Goal: Task Accomplishment & Management: Manage account settings

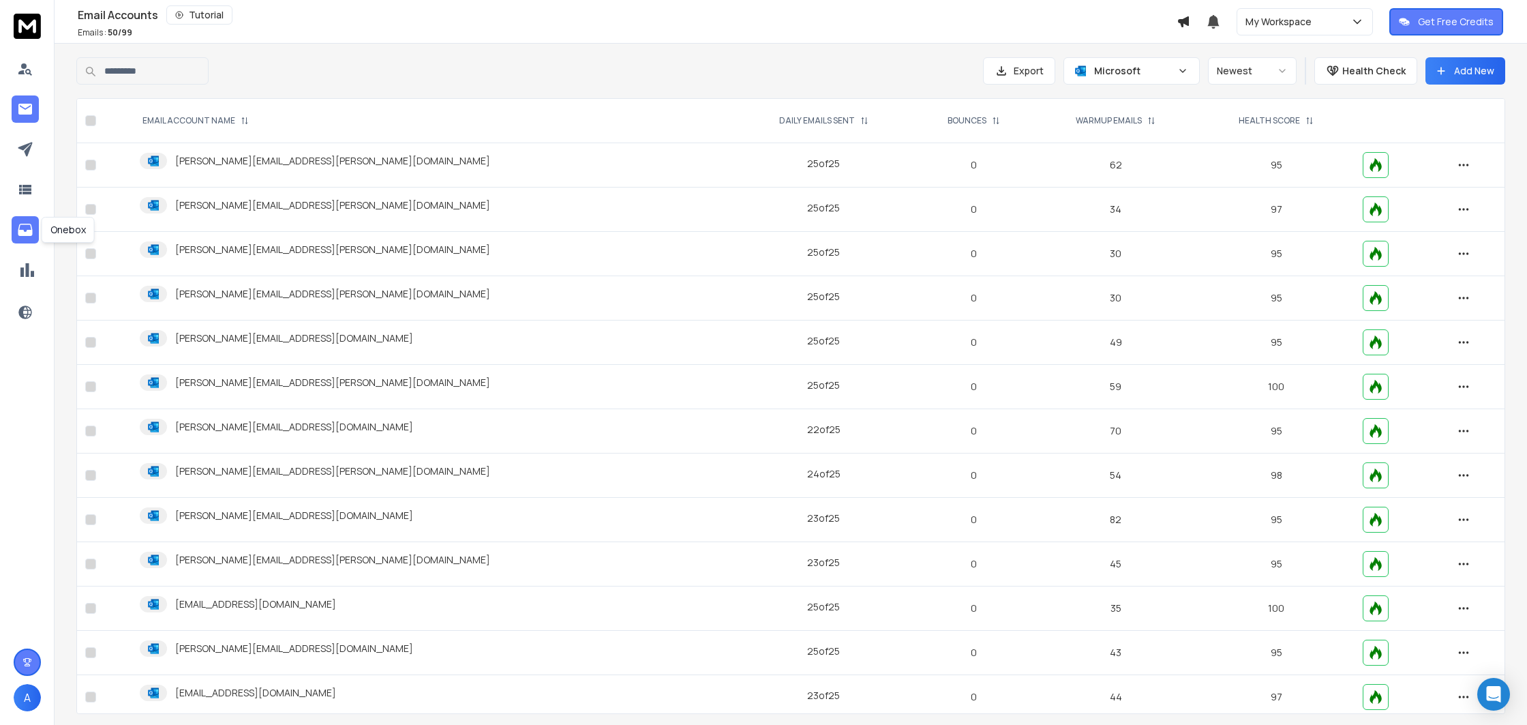
click at [33, 232] on link at bounding box center [25, 229] width 27 height 27
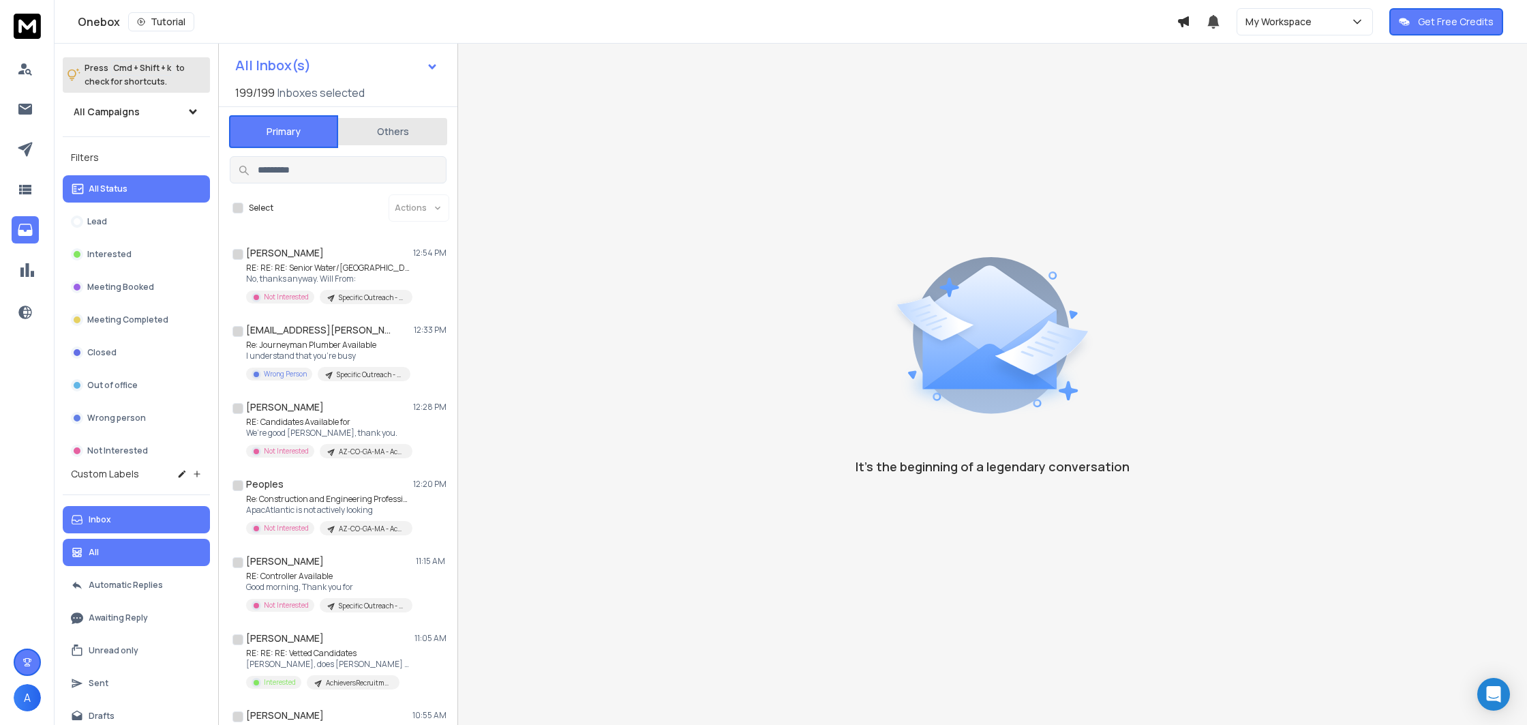
click at [112, 558] on button "All" at bounding box center [136, 551] width 147 height 27
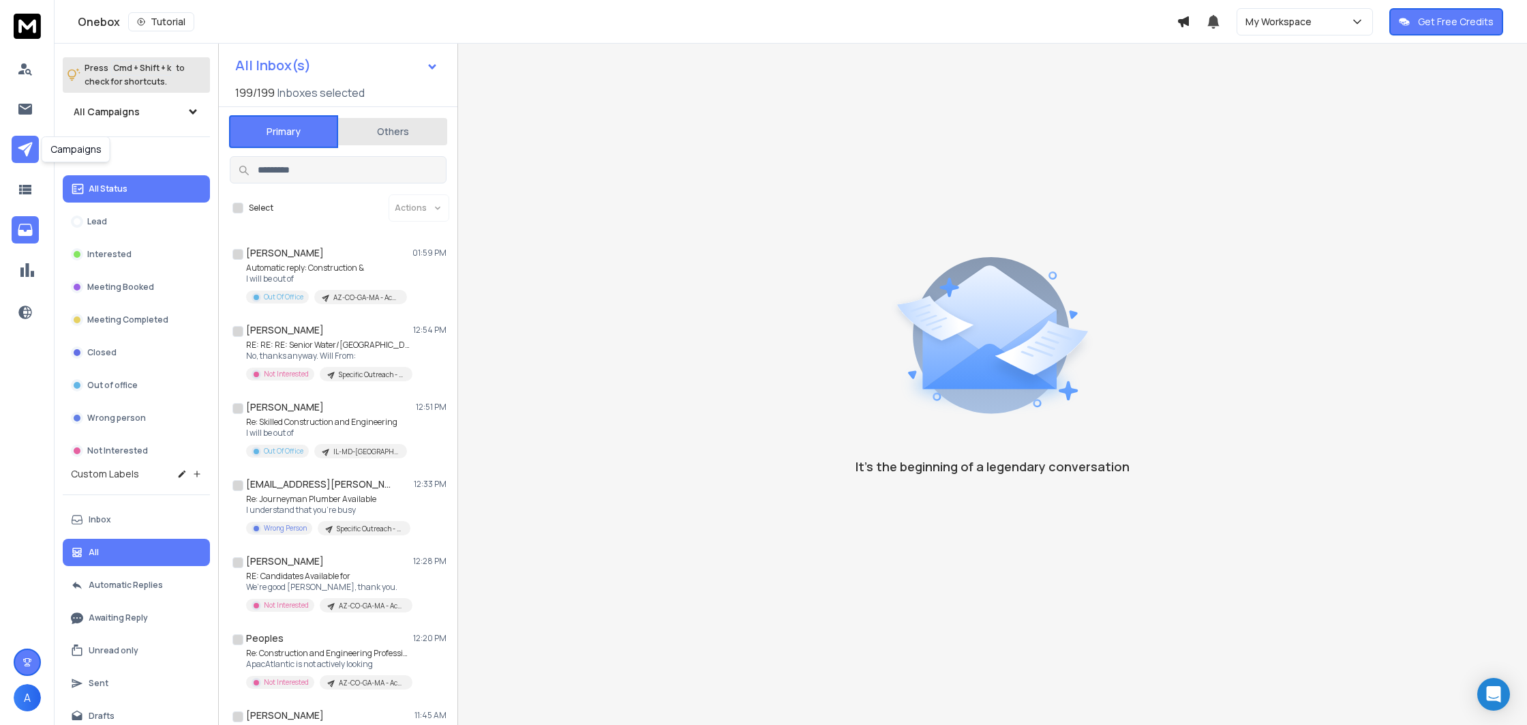
click at [31, 159] on link at bounding box center [25, 149] width 27 height 27
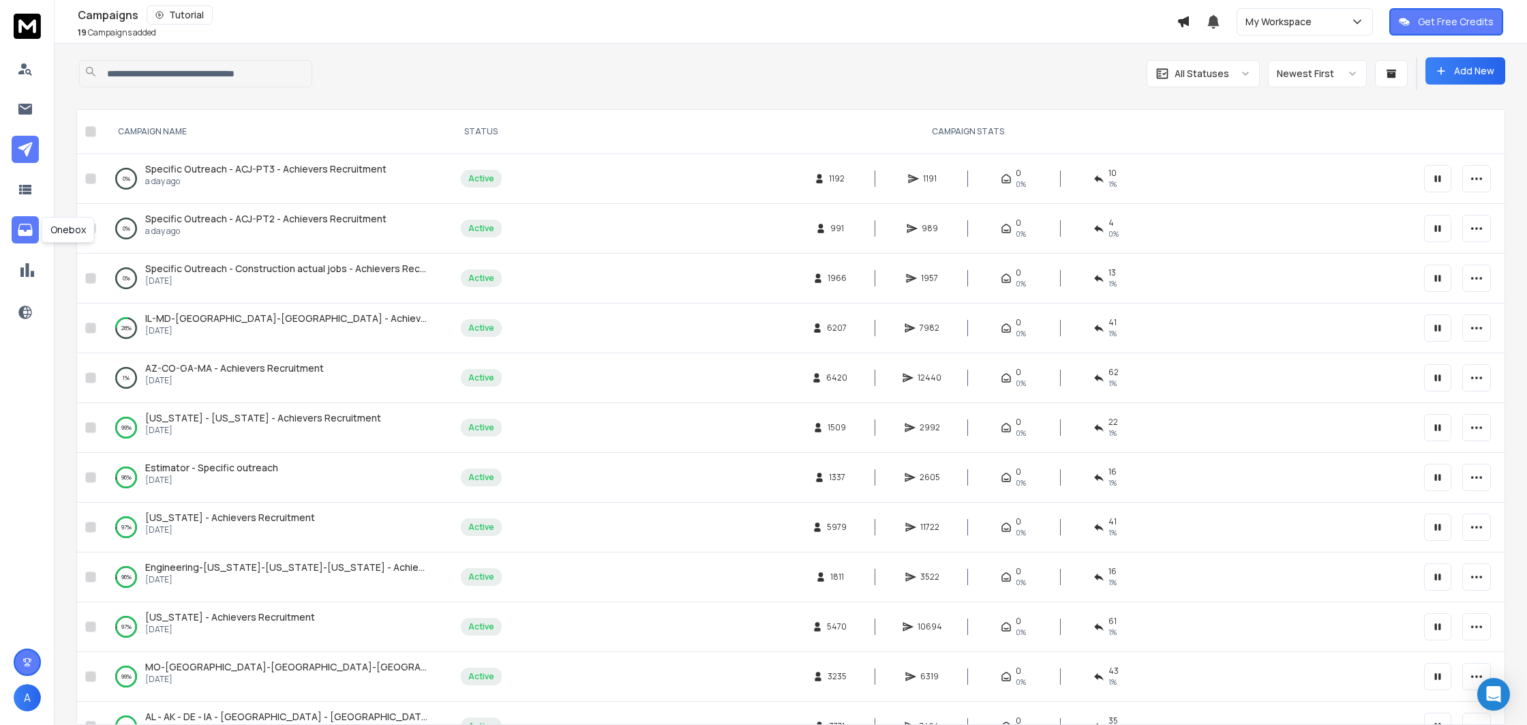
click at [28, 219] on link at bounding box center [25, 229] width 27 height 27
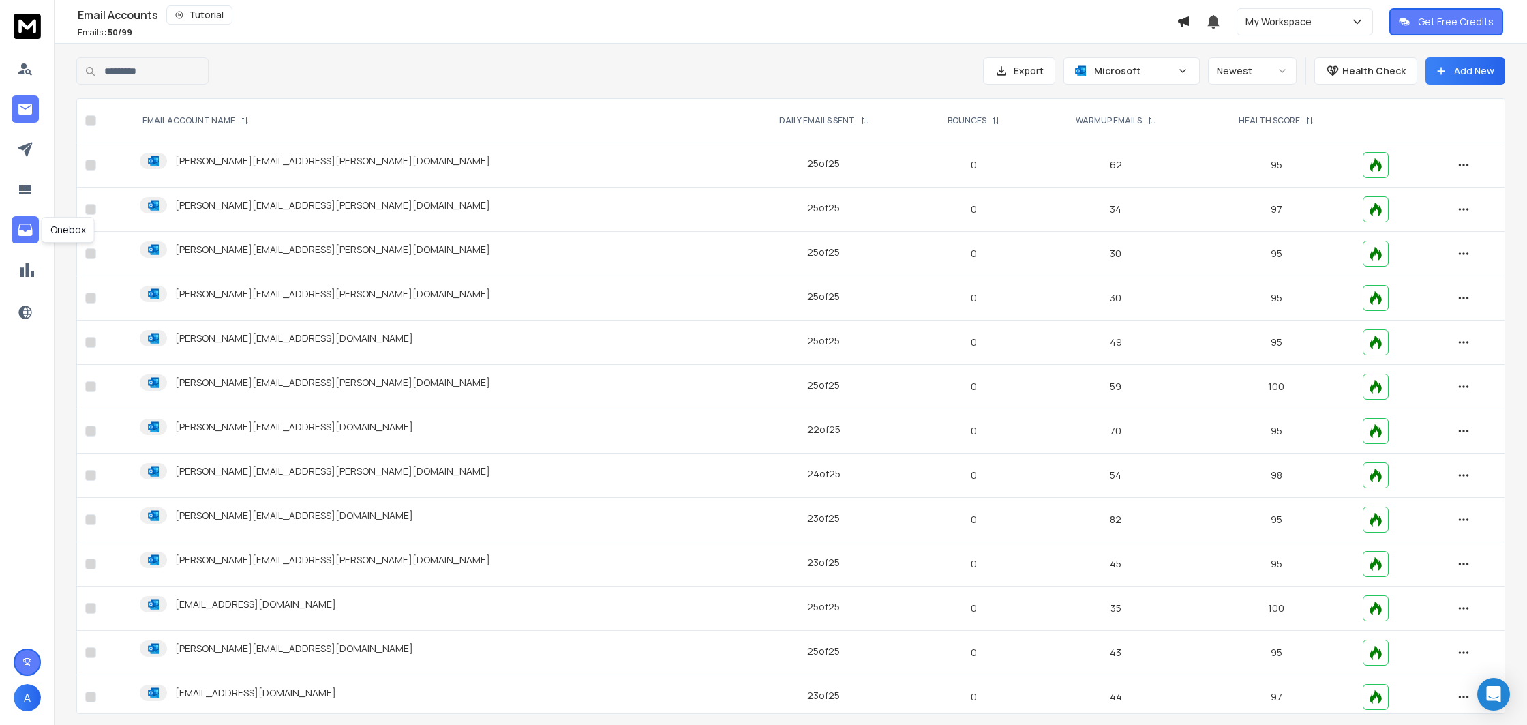
click at [29, 226] on icon at bounding box center [25, 230] width 16 height 16
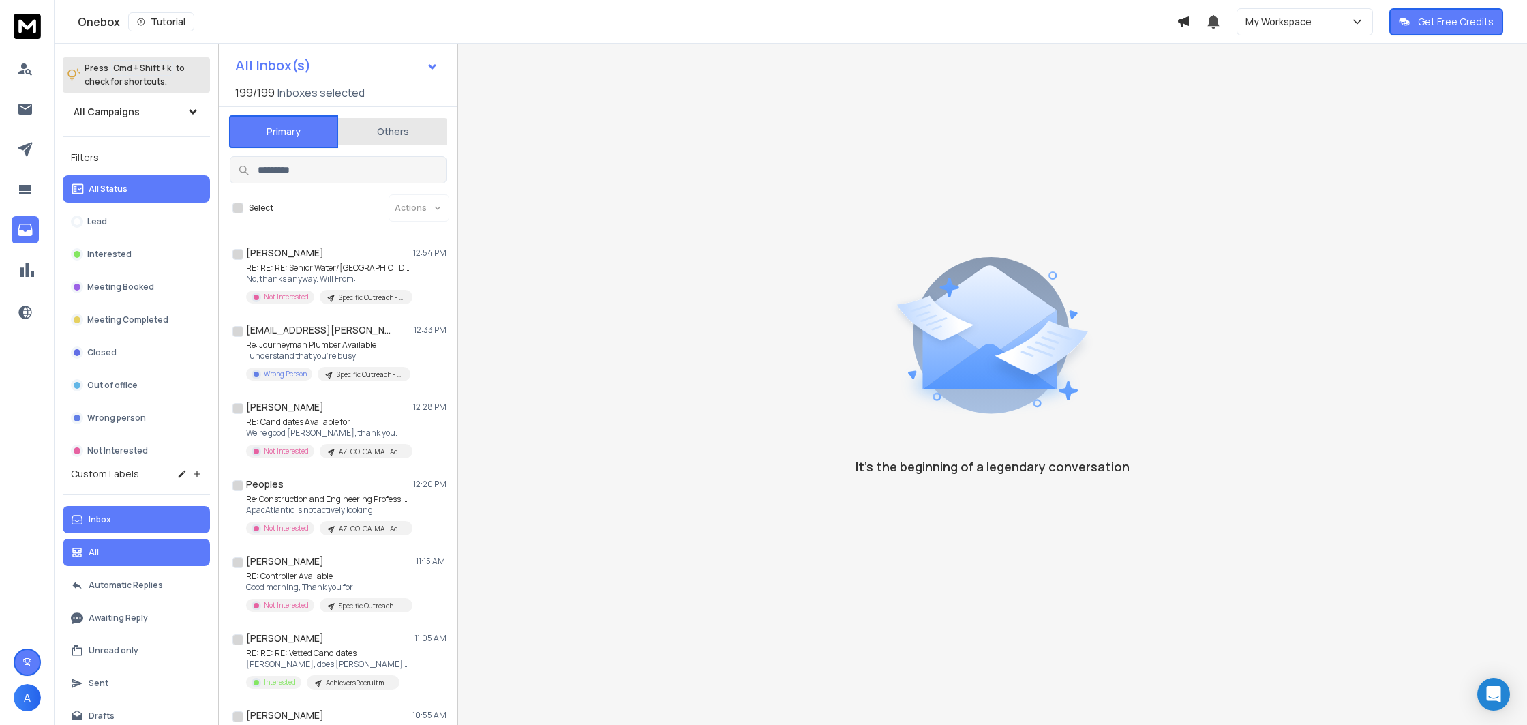
click at [149, 546] on button "All" at bounding box center [136, 551] width 147 height 27
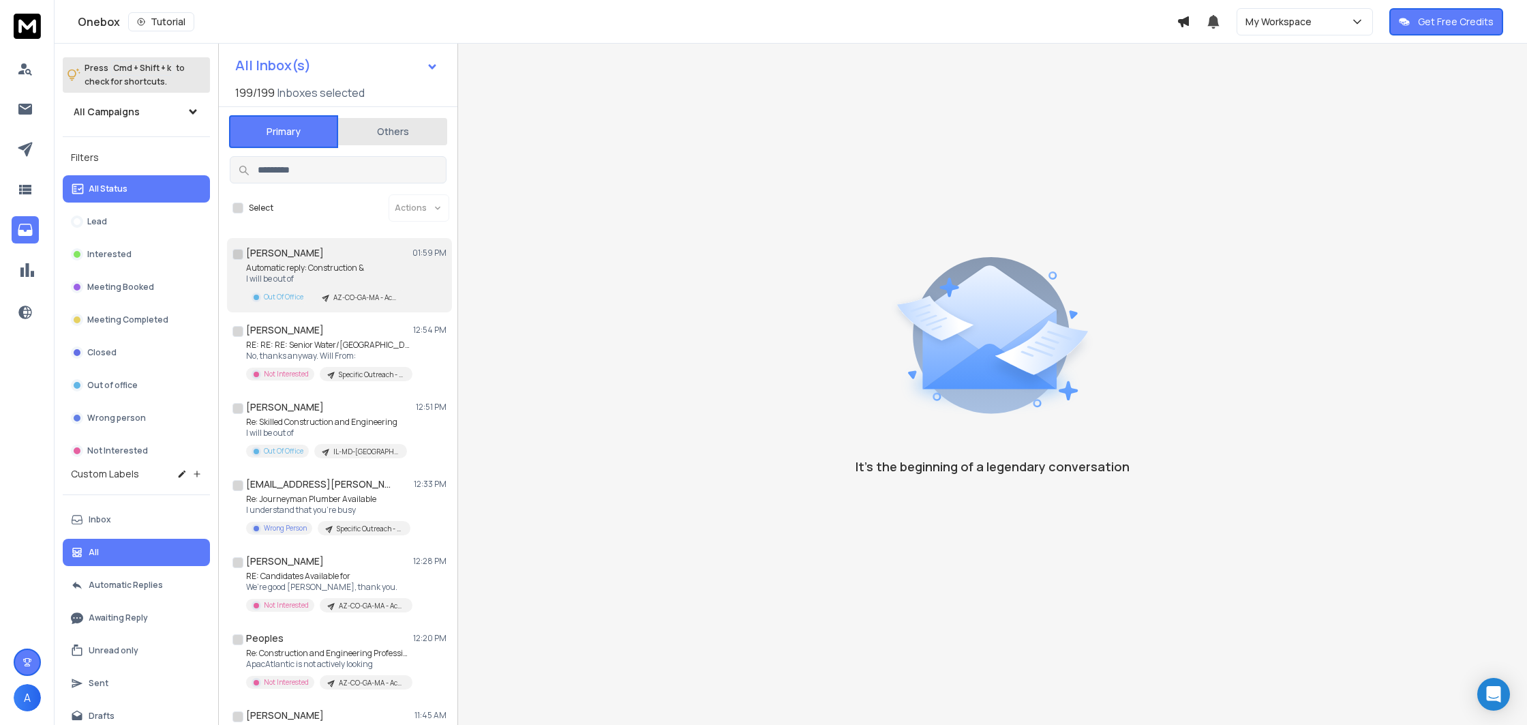
click at [274, 253] on h1 "Brad Robinson" at bounding box center [285, 253] width 78 height 14
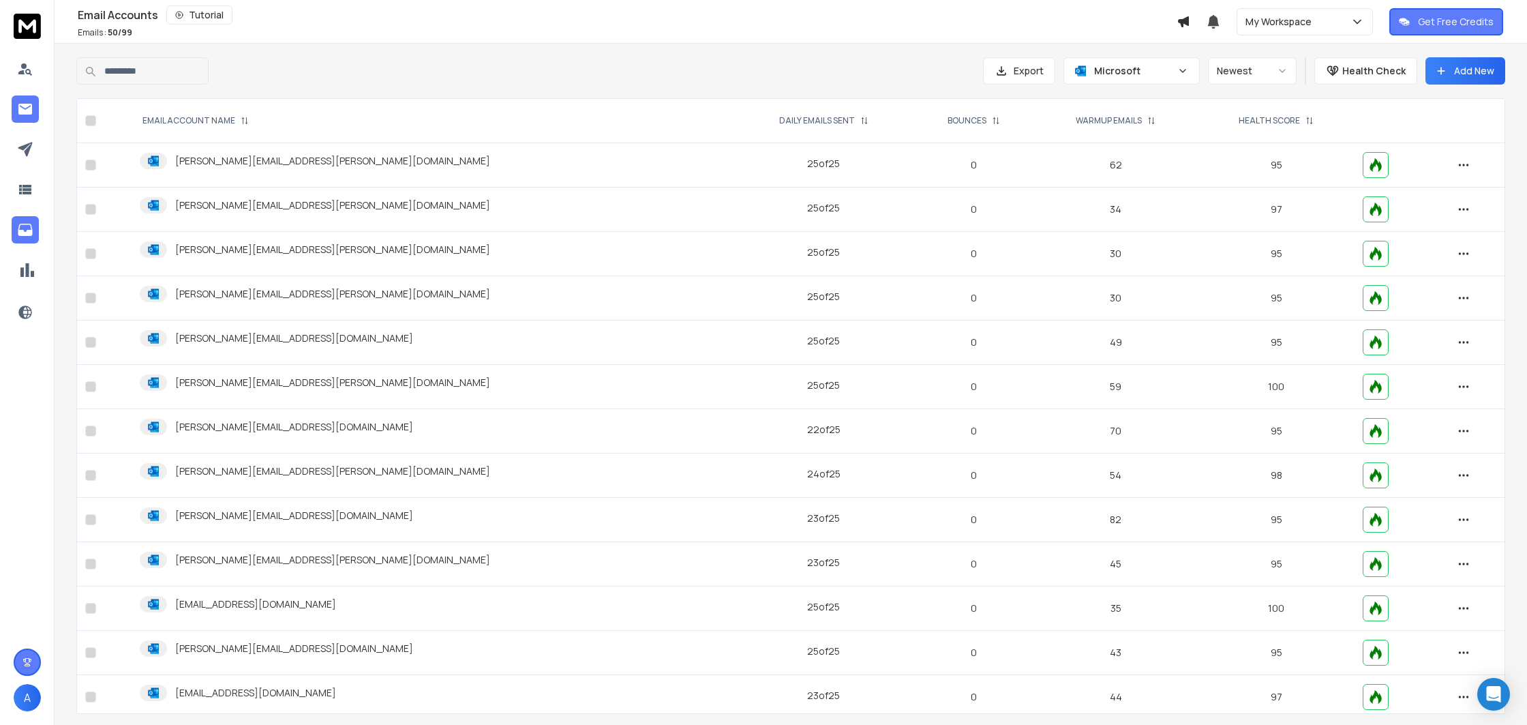
drag, startPoint x: 3, startPoint y: 229, endPoint x: 15, endPoint y: 229, distance: 12.3
click at [5, 229] on div "A" at bounding box center [27, 362] width 55 height 725
click at [15, 229] on link at bounding box center [25, 229] width 27 height 27
click at [33, 237] on link at bounding box center [25, 229] width 27 height 27
click at [27, 236] on icon at bounding box center [25, 230] width 16 height 16
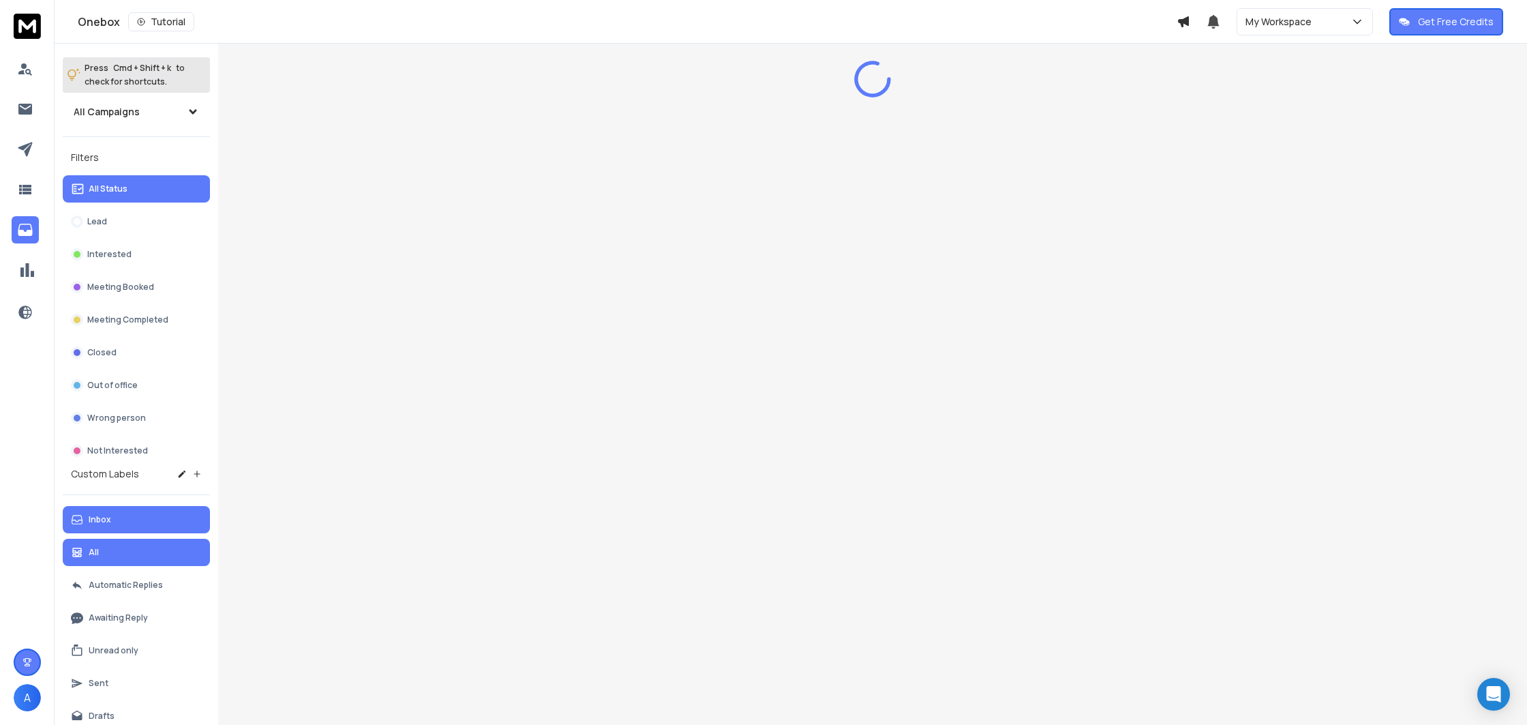
click at [125, 549] on button "All" at bounding box center [136, 551] width 147 height 27
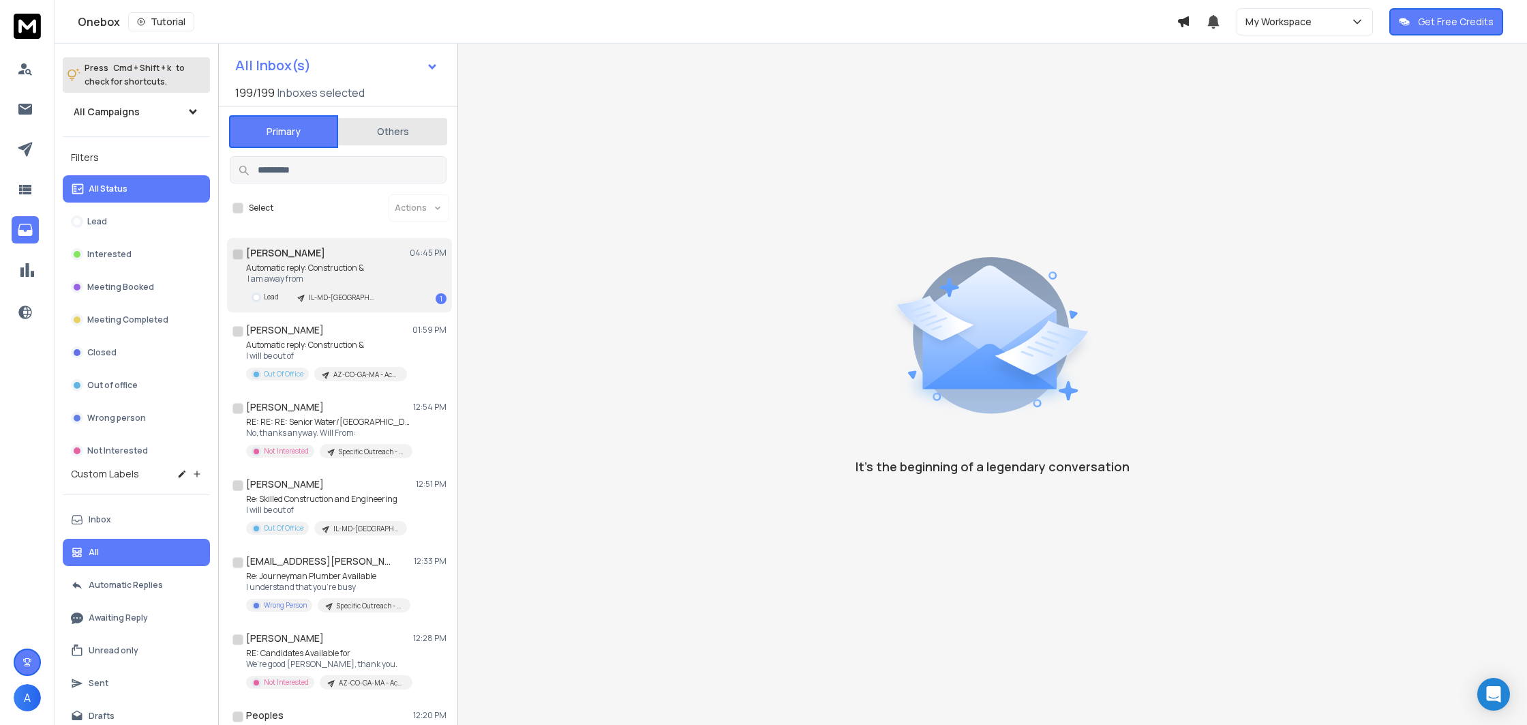
click at [405, 273] on div "Automatic reply: Construction & ﻿ I am away from Lead IL-MD-NY-VA - Achievers R…" at bounding box center [346, 283] width 200 height 42
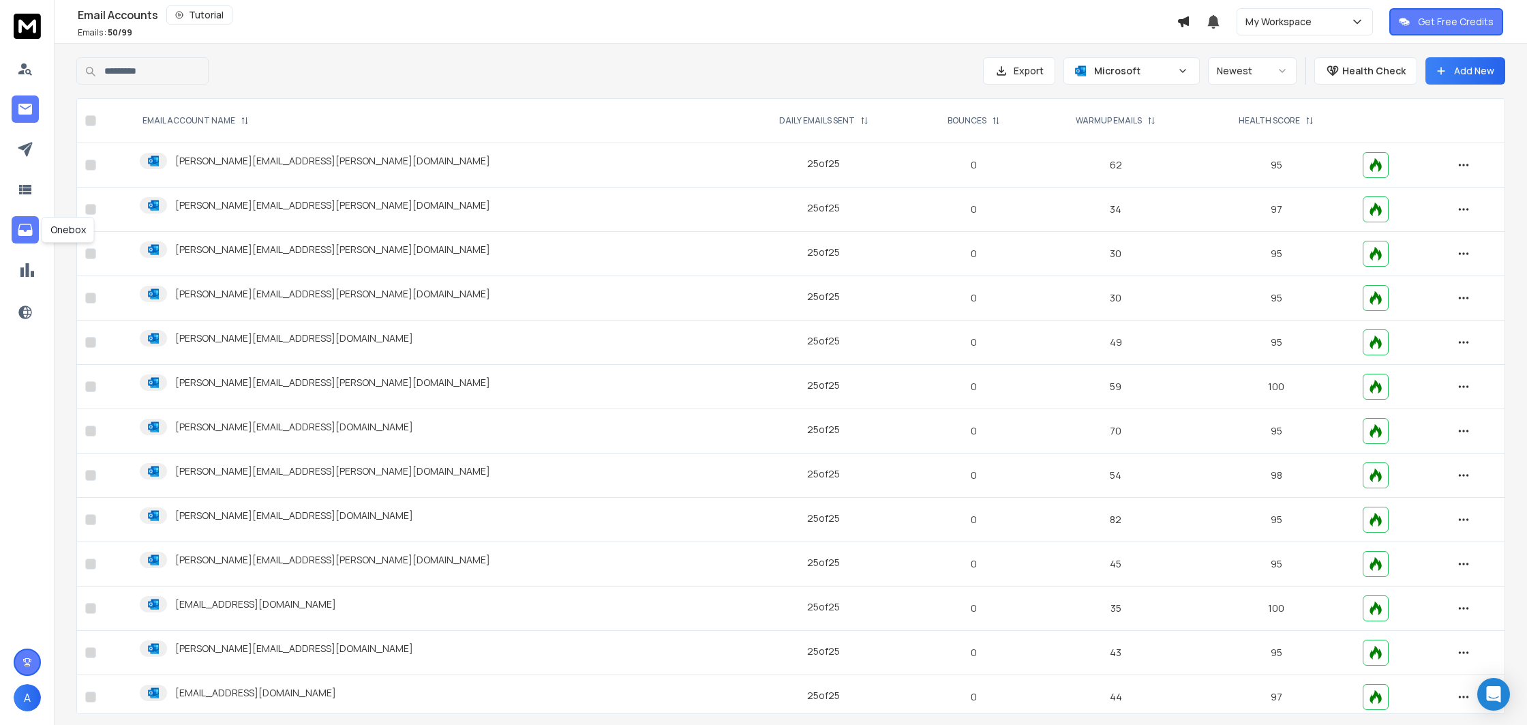
click at [37, 232] on link at bounding box center [25, 229] width 27 height 27
